Goal: Task Accomplishment & Management: Use online tool/utility

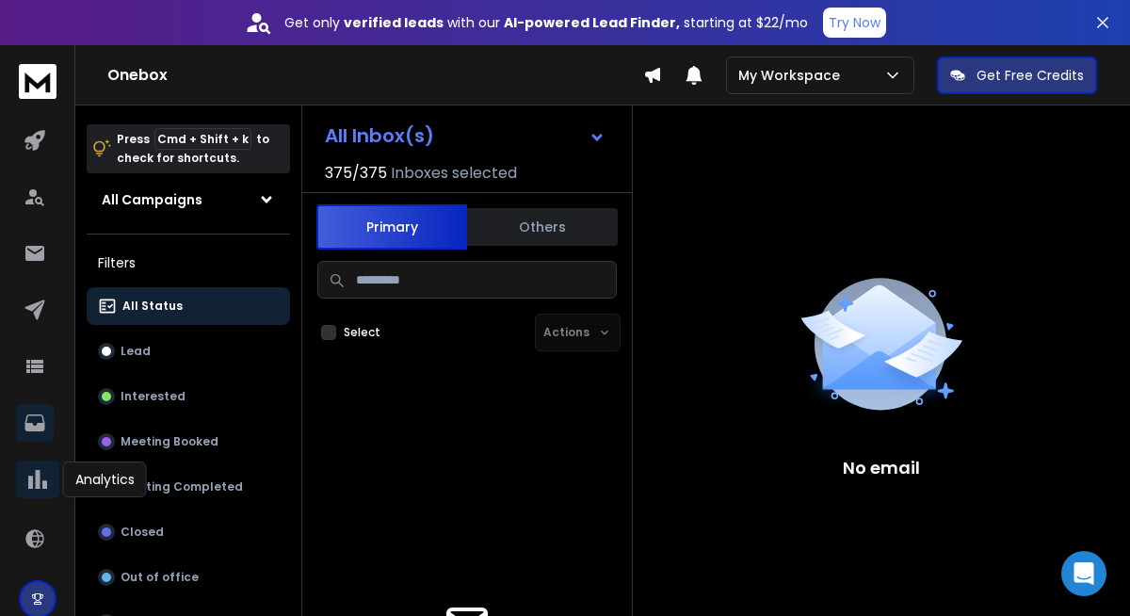
click at [40, 490] on icon at bounding box center [38, 479] width 28 height 28
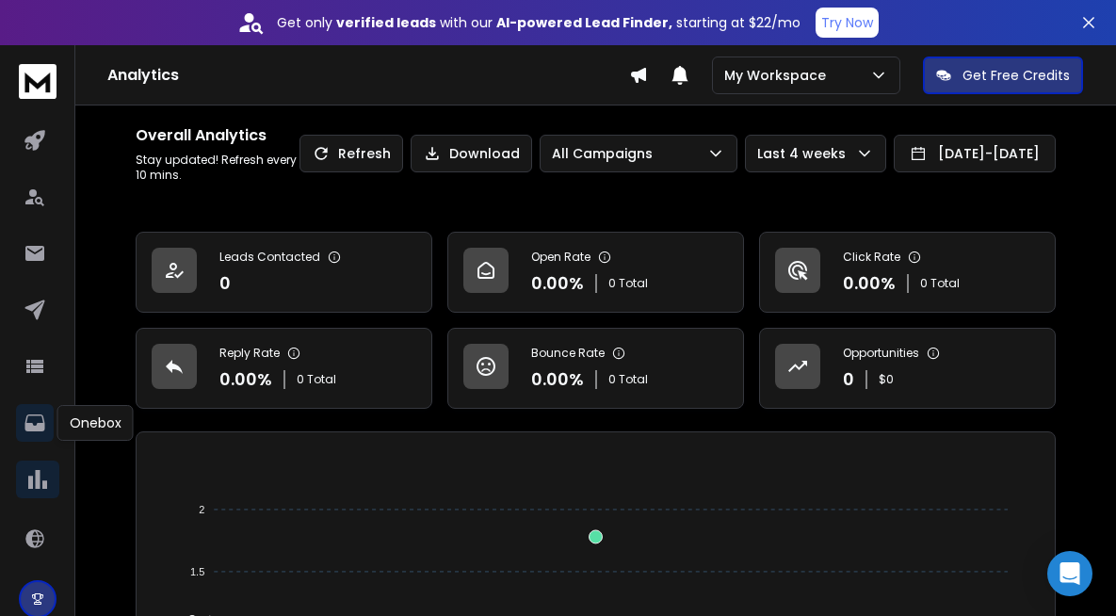
click at [32, 428] on icon at bounding box center [34, 422] width 20 height 17
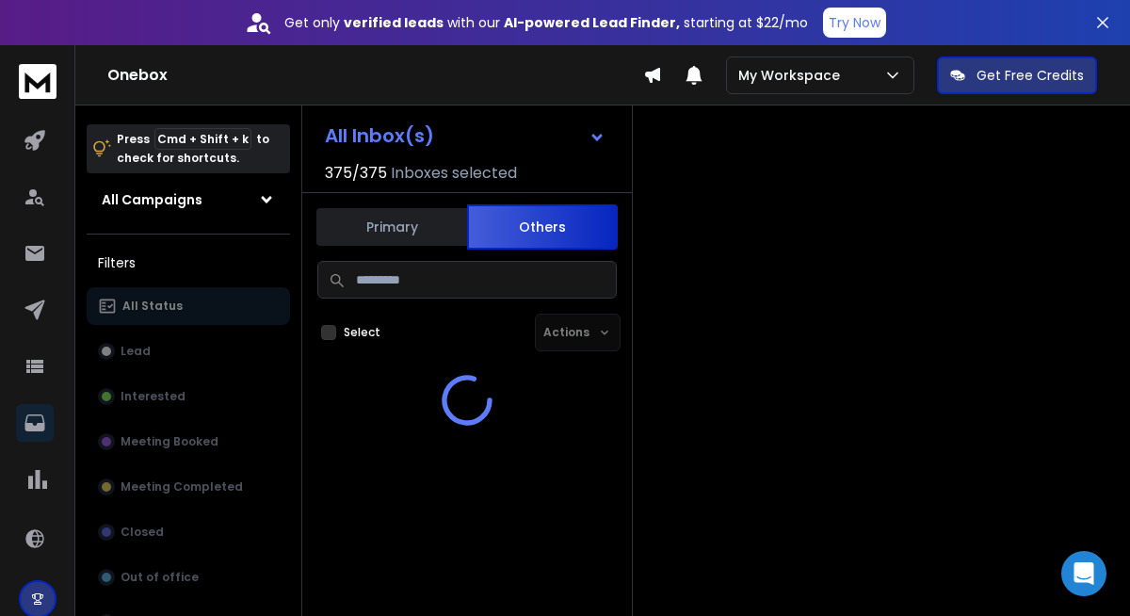
click at [591, 221] on button "Others" at bounding box center [542, 226] width 151 height 45
click at [462, 279] on input at bounding box center [466, 280] width 299 height 38
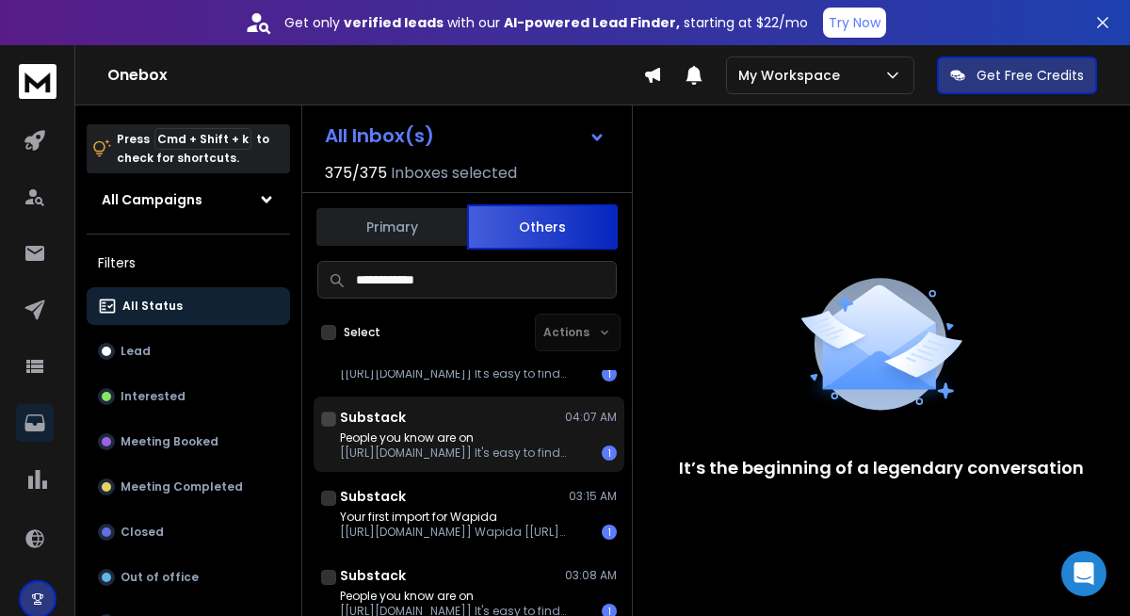
scroll to position [57, 0]
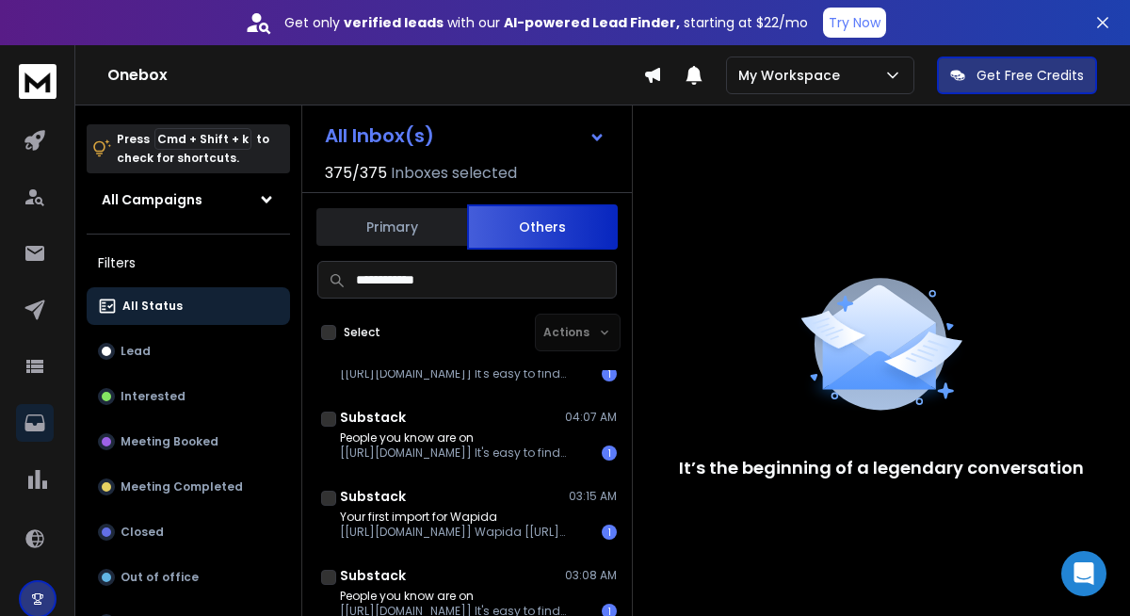
type input "**********"
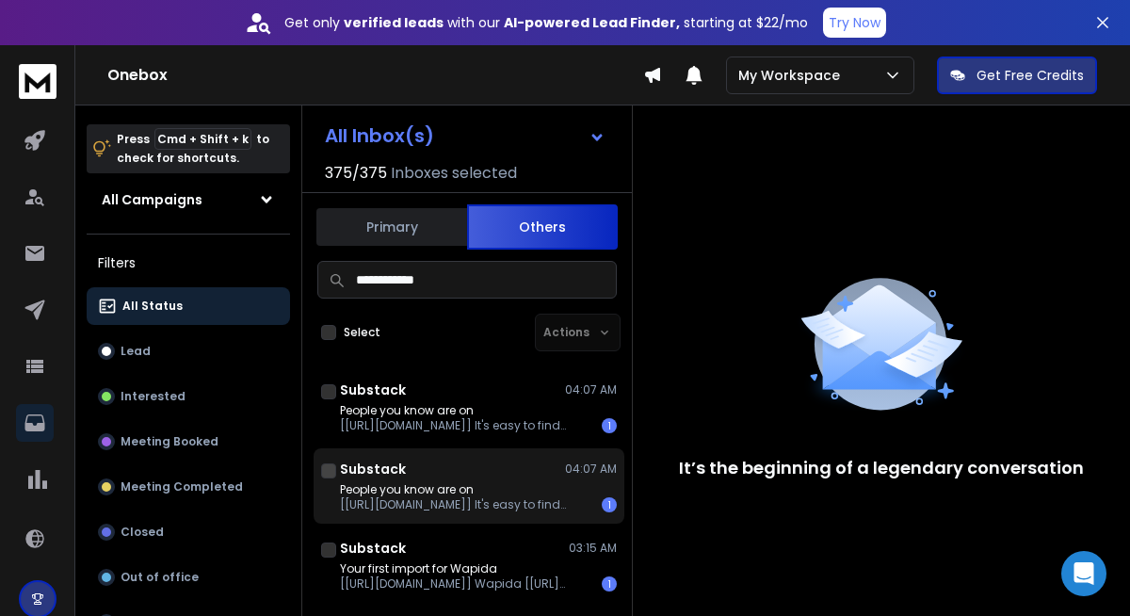
scroll to position [0, 0]
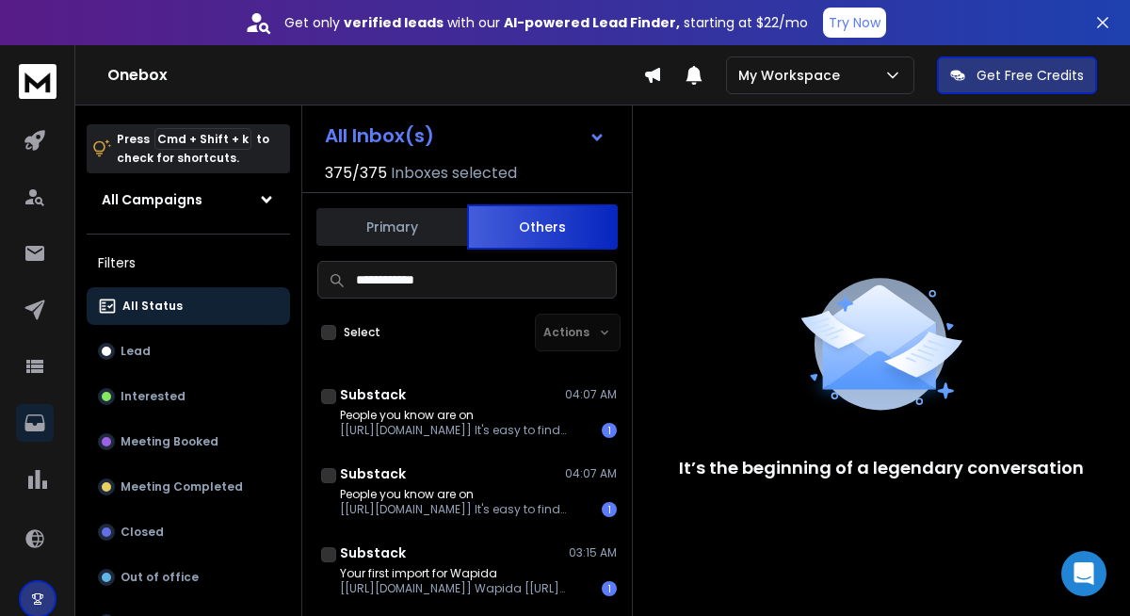
click at [417, 239] on button "Primary" at bounding box center [391, 226] width 151 height 41
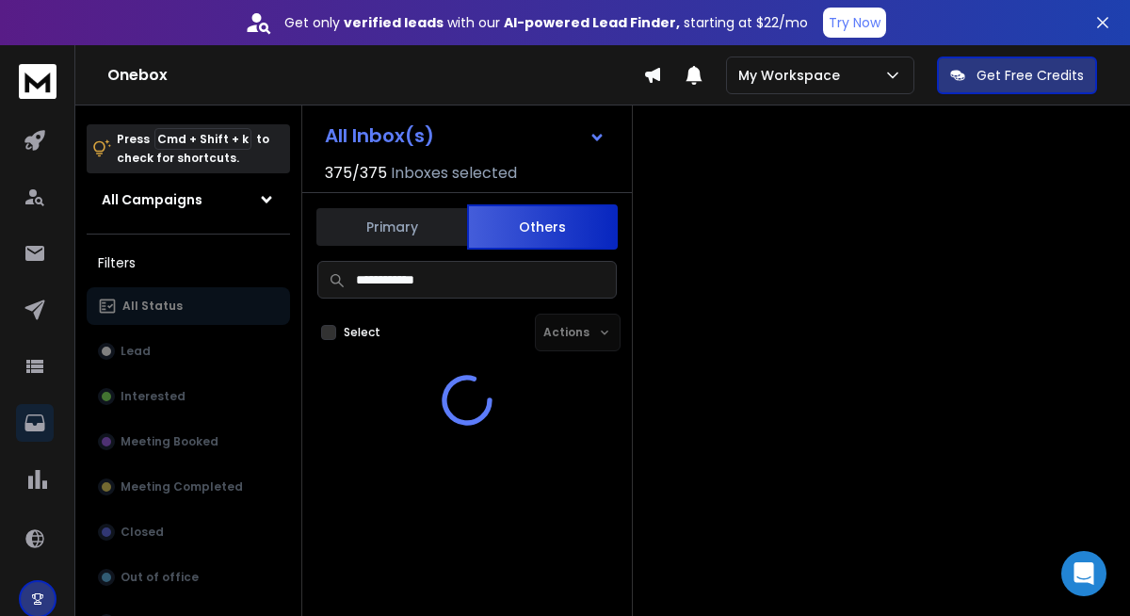
click at [502, 231] on button "Others" at bounding box center [542, 226] width 151 height 45
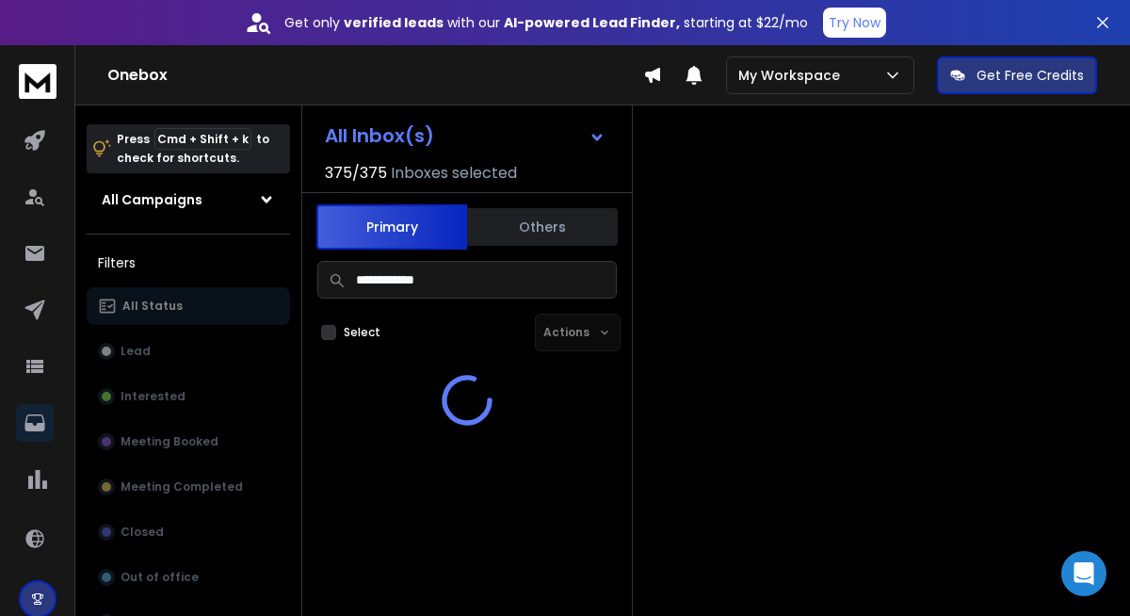
click at [398, 234] on button "Primary" at bounding box center [391, 226] width 151 height 45
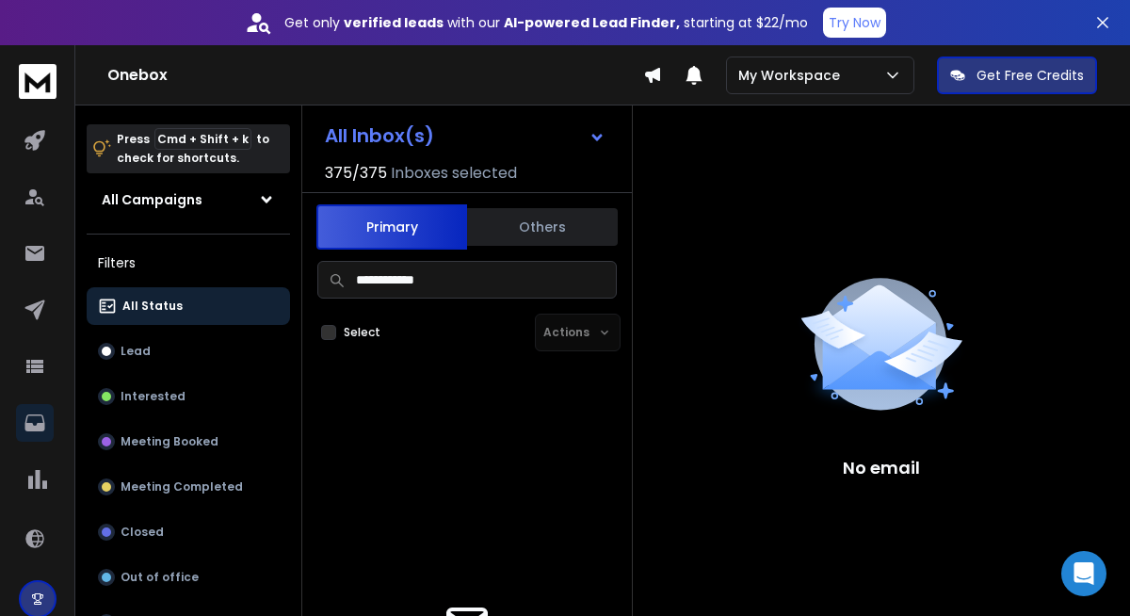
click at [572, 234] on button "Others" at bounding box center [542, 226] width 151 height 41
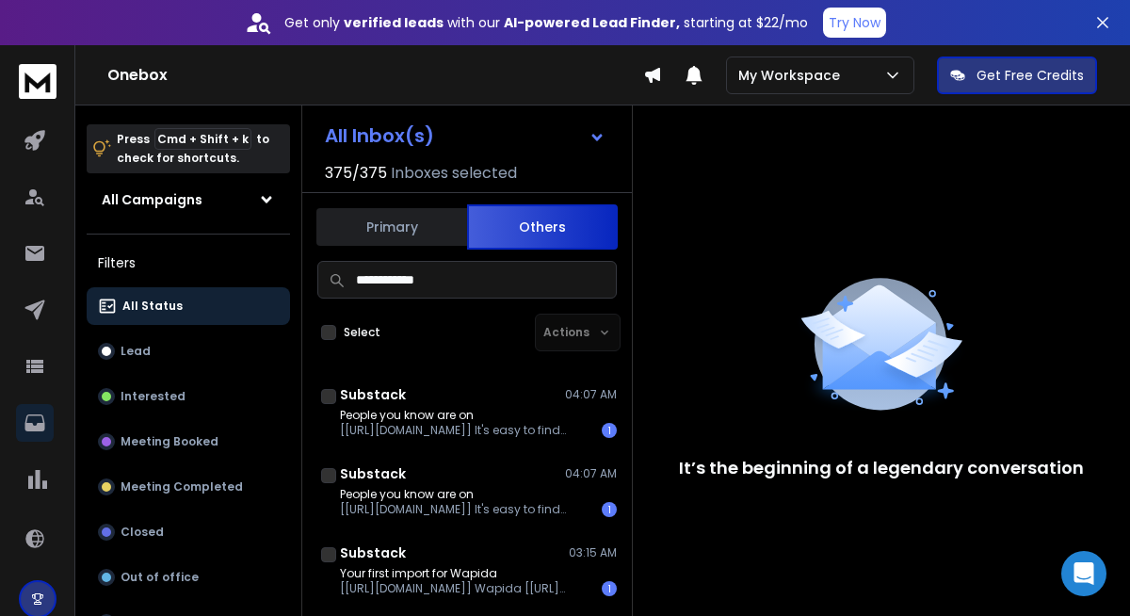
click at [404, 227] on button "Primary" at bounding box center [391, 226] width 151 height 41
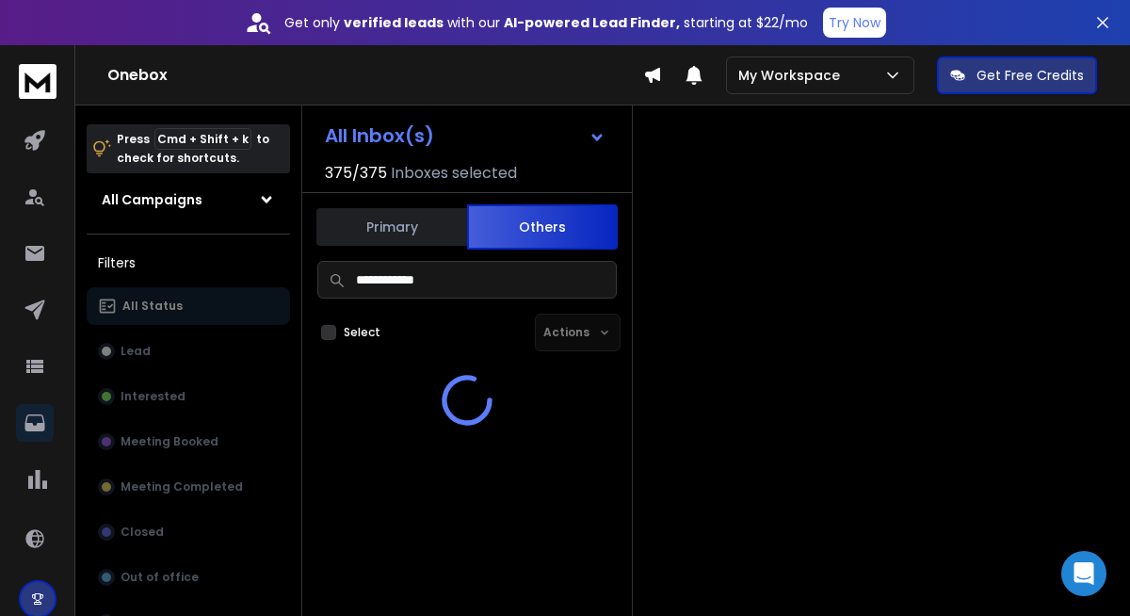
click at [505, 229] on button "Others" at bounding box center [542, 226] width 151 height 45
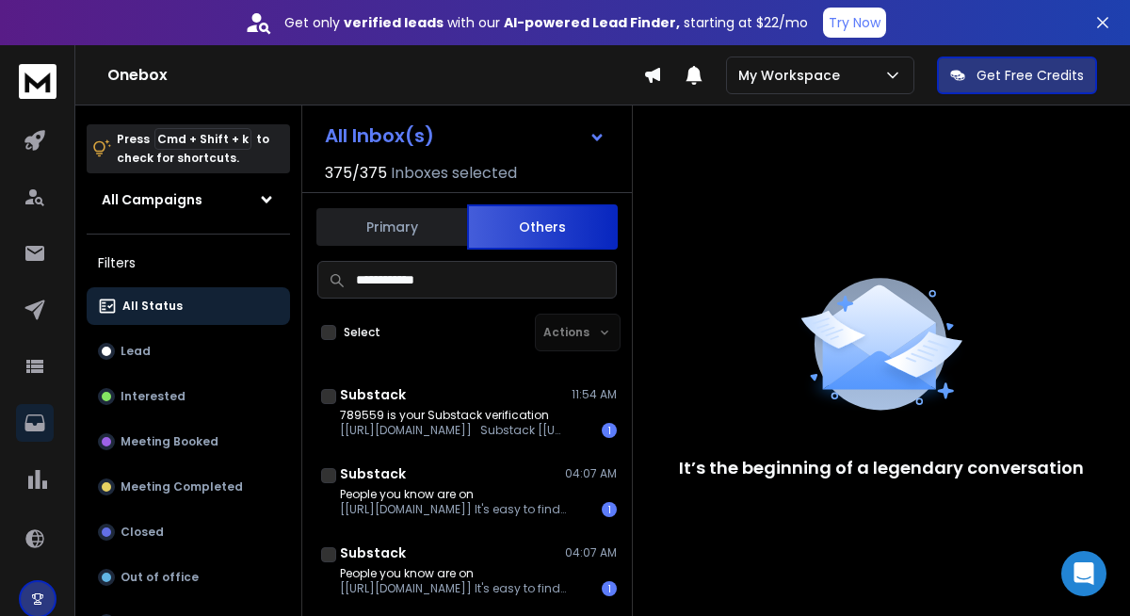
click at [412, 218] on button "Primary" at bounding box center [391, 226] width 151 height 41
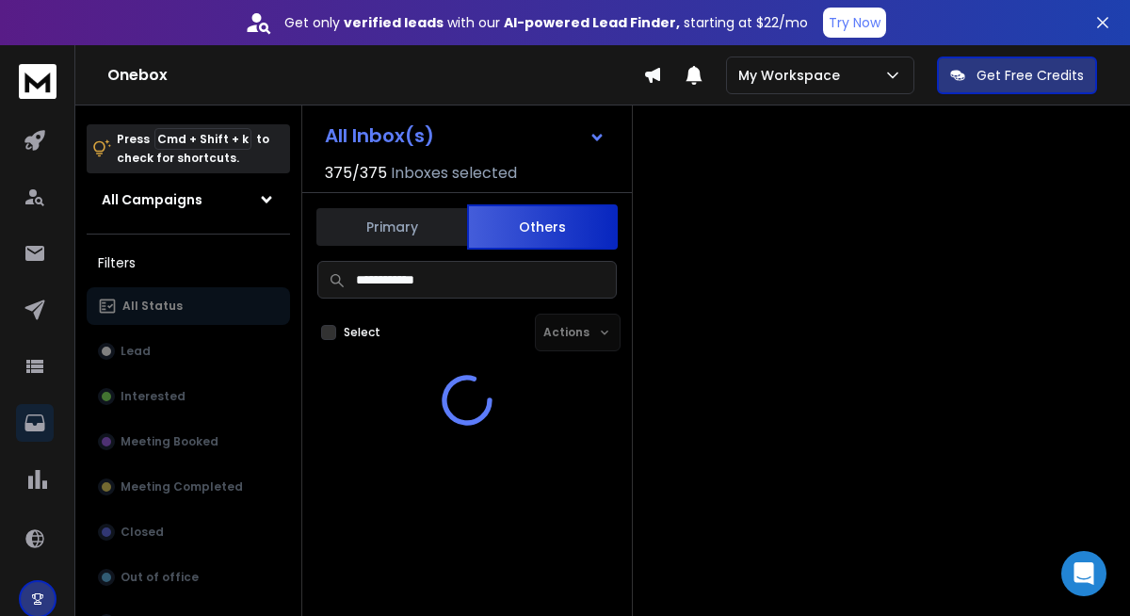
click at [521, 226] on button "Others" at bounding box center [542, 226] width 151 height 45
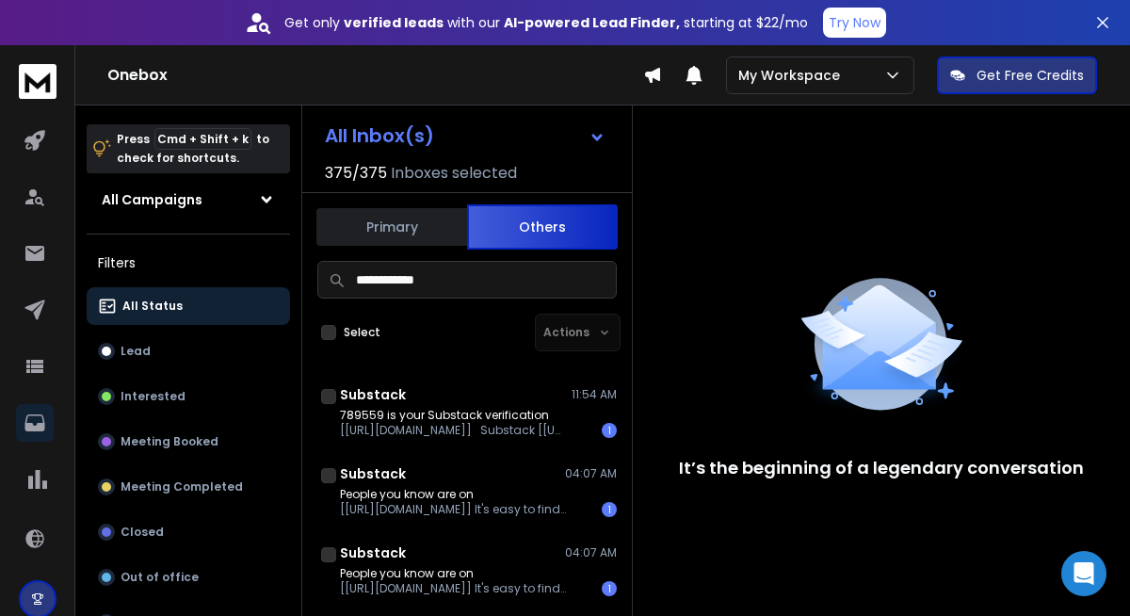
click at [413, 216] on button "Primary" at bounding box center [391, 226] width 151 height 41
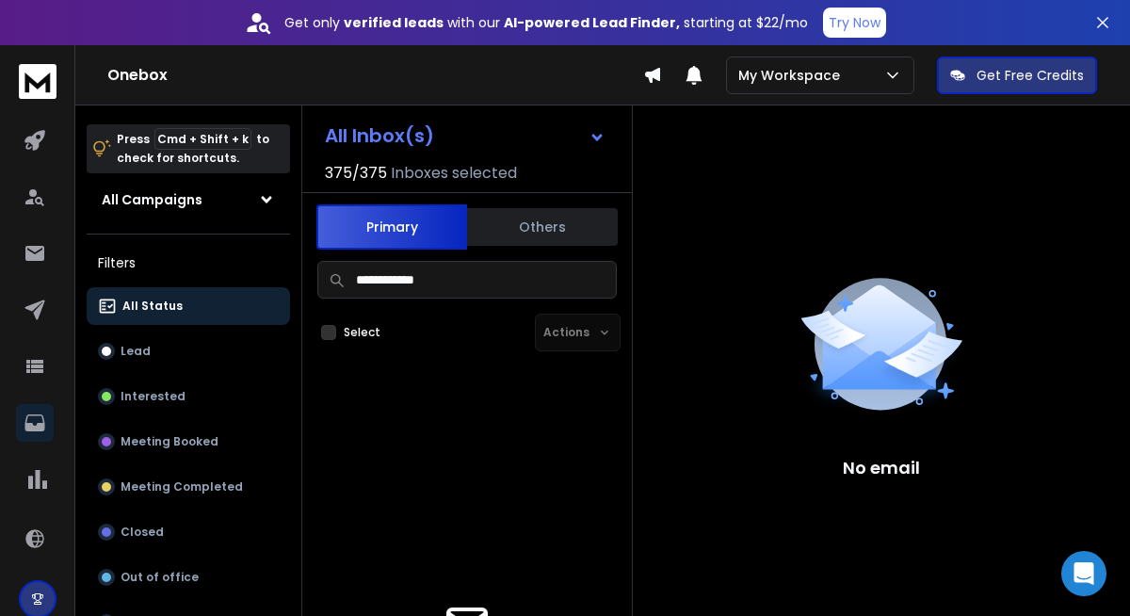
click at [529, 224] on button "Others" at bounding box center [542, 226] width 151 height 41
